Goal: Task Accomplishment & Management: Manage account settings

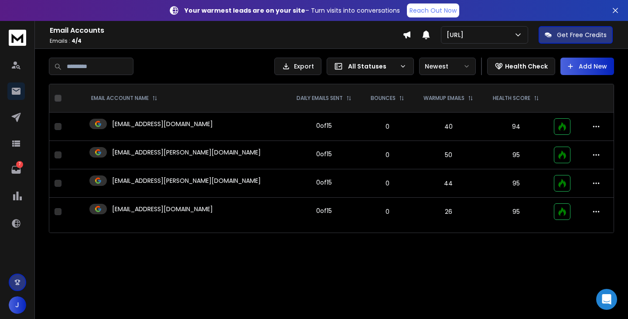
click at [613, 10] on icon at bounding box center [615, 11] width 8 height 8
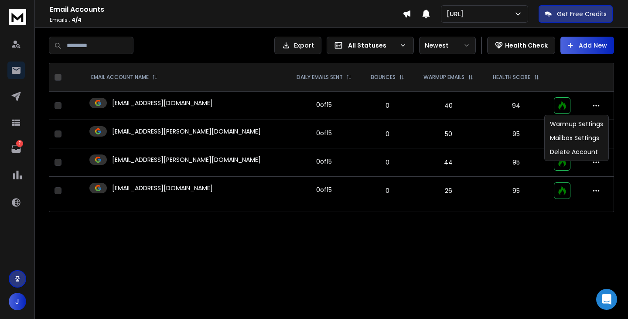
click at [592, 105] on icon at bounding box center [596, 106] width 8 height 8
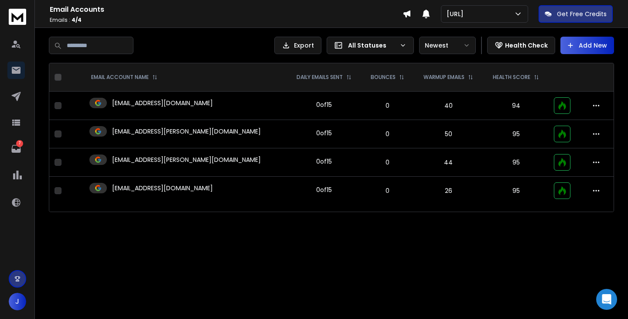
click at [184, 109] on td "[EMAIL_ADDRESS][DOMAIN_NAME]" at bounding box center [185, 106] width 202 height 28
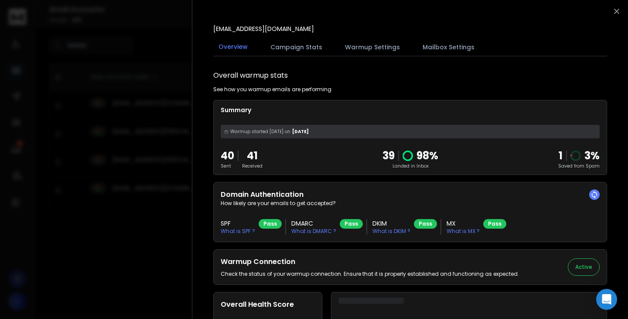
click at [290, 44] on button "Campaign Stats" at bounding box center [296, 46] width 62 height 19
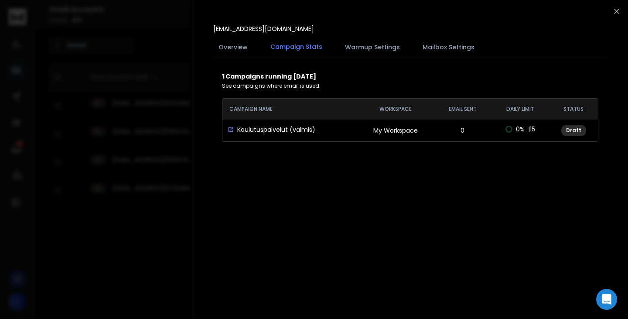
click at [356, 39] on button "Warmup Settings" at bounding box center [372, 46] width 65 height 19
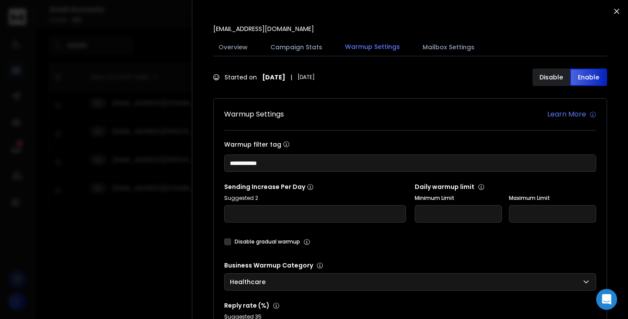
click at [613, 10] on icon "button" at bounding box center [616, 11] width 9 height 9
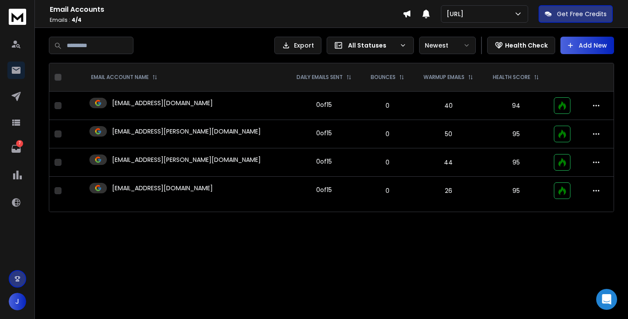
click at [190, 160] on p "[EMAIL_ADDRESS][PERSON_NAME][DOMAIN_NAME]" at bounding box center [186, 159] width 149 height 9
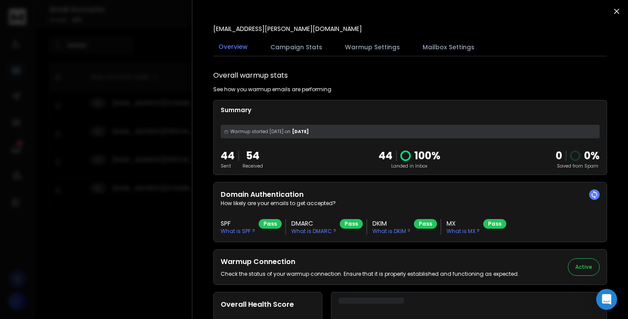
click at [612, 12] on icon "button" at bounding box center [616, 11] width 9 height 9
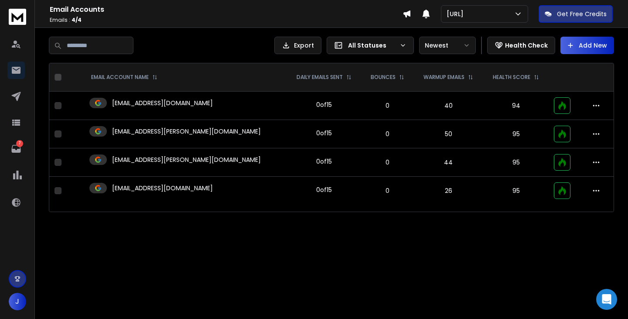
click at [161, 188] on p "[EMAIL_ADDRESS][DOMAIN_NAME]" at bounding box center [162, 188] width 101 height 9
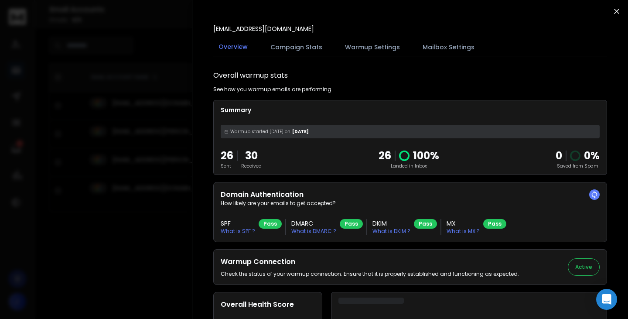
click at [615, 10] on icon "button" at bounding box center [616, 11] width 4 height 4
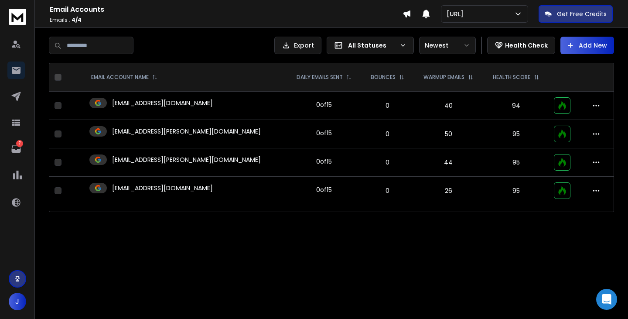
click at [160, 134] on p "[EMAIL_ADDRESS][PERSON_NAME][DOMAIN_NAME]" at bounding box center [186, 131] width 149 height 9
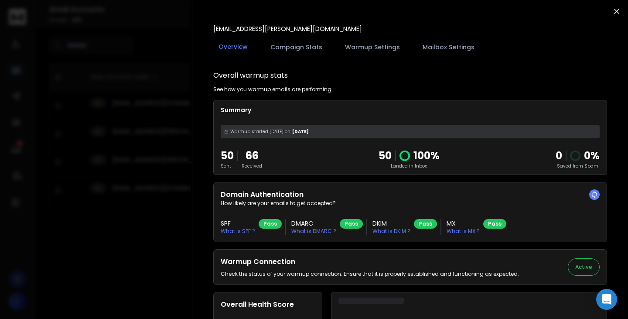
click at [614, 9] on icon "button" at bounding box center [616, 11] width 9 height 9
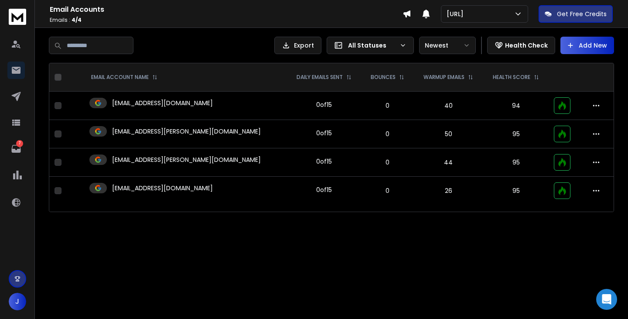
click at [139, 105] on p "[EMAIL_ADDRESS][DOMAIN_NAME]" at bounding box center [162, 103] width 101 height 9
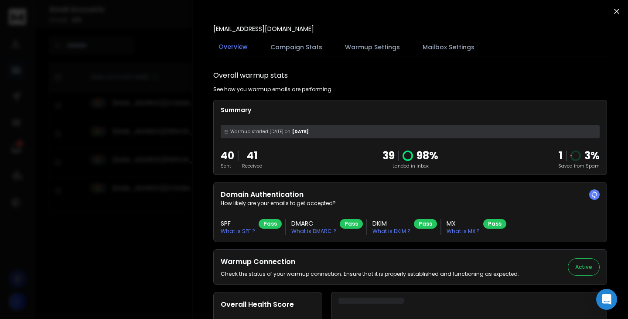
click at [614, 13] on icon "button" at bounding box center [616, 11] width 9 height 9
